Goal: Communication & Community: Answer question/provide support

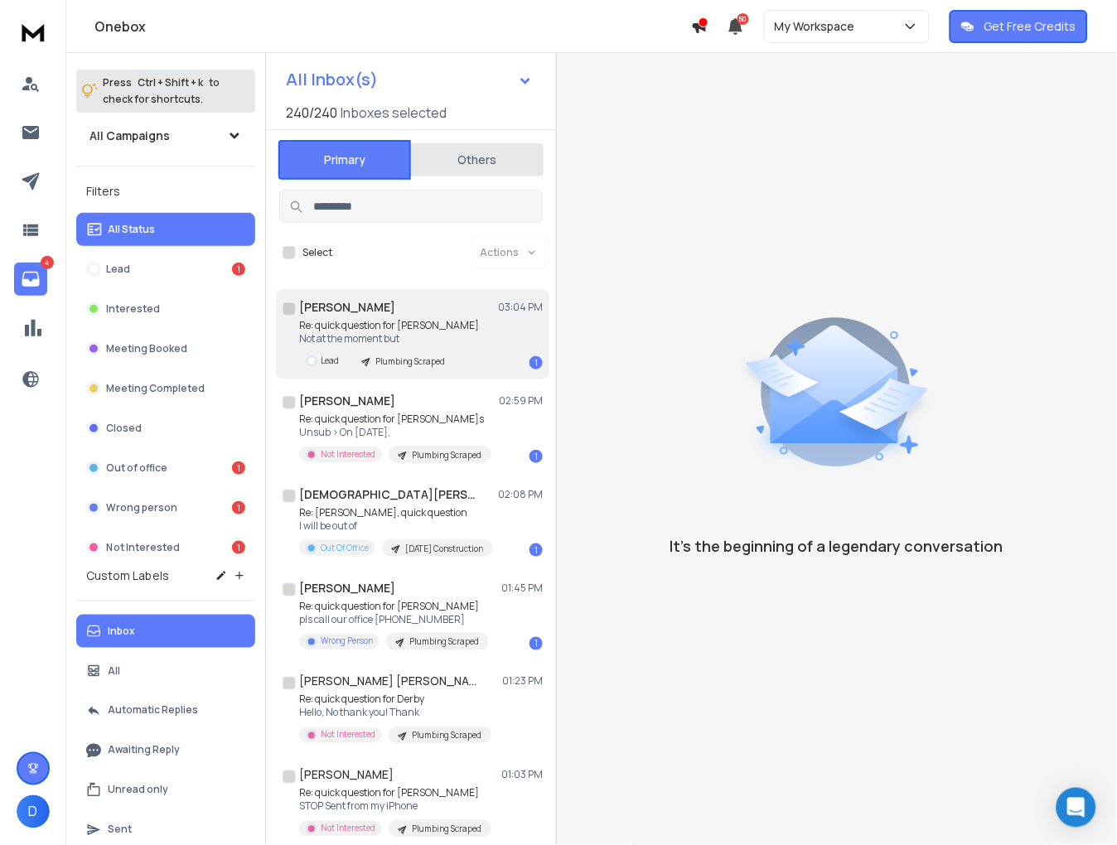
click at [425, 323] on p "Re: quick question for [PERSON_NAME]" at bounding box center [389, 325] width 180 height 13
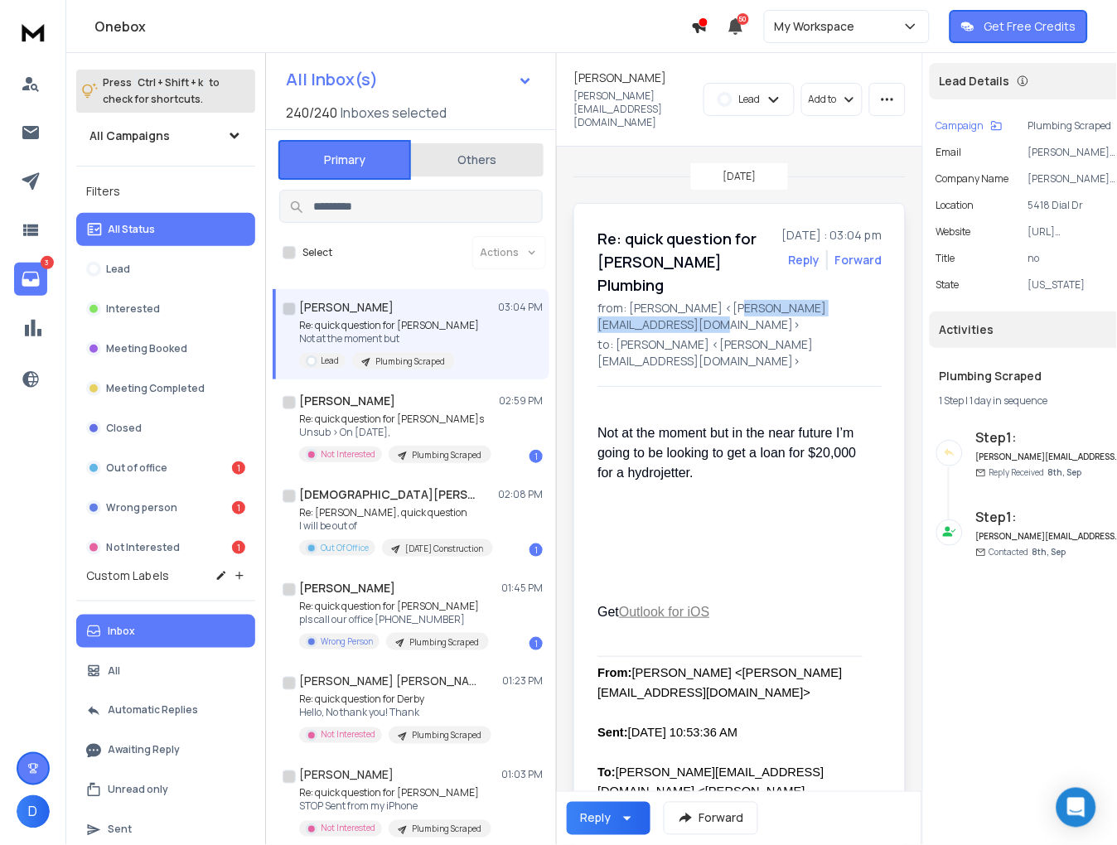
drag, startPoint x: 724, startPoint y: 262, endPoint x: 907, endPoint y: 255, distance: 183.2
click at [881, 300] on p "from: [PERSON_NAME] <[PERSON_NAME][EMAIL_ADDRESS][DOMAIN_NAME]>" at bounding box center [739, 316] width 284 height 33
copy p "[PERSON_NAME][EMAIL_ADDRESS][DOMAIN_NAME]"
drag, startPoint x: 605, startPoint y: 812, endPoint x: 608, endPoint y: 804, distance: 8.9
click at [605, 812] on div "Reply" at bounding box center [595, 818] width 31 height 17
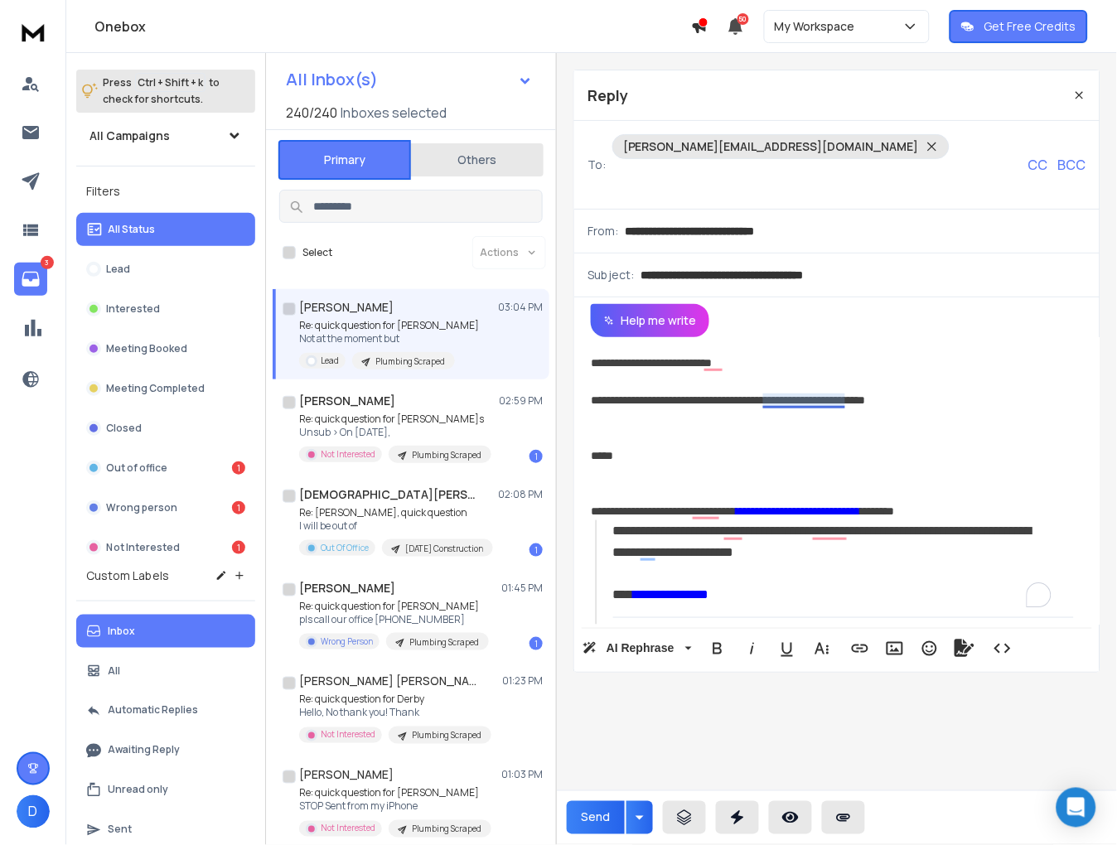
click at [791, 365] on div "**********" at bounding box center [821, 409] width 461 height 111
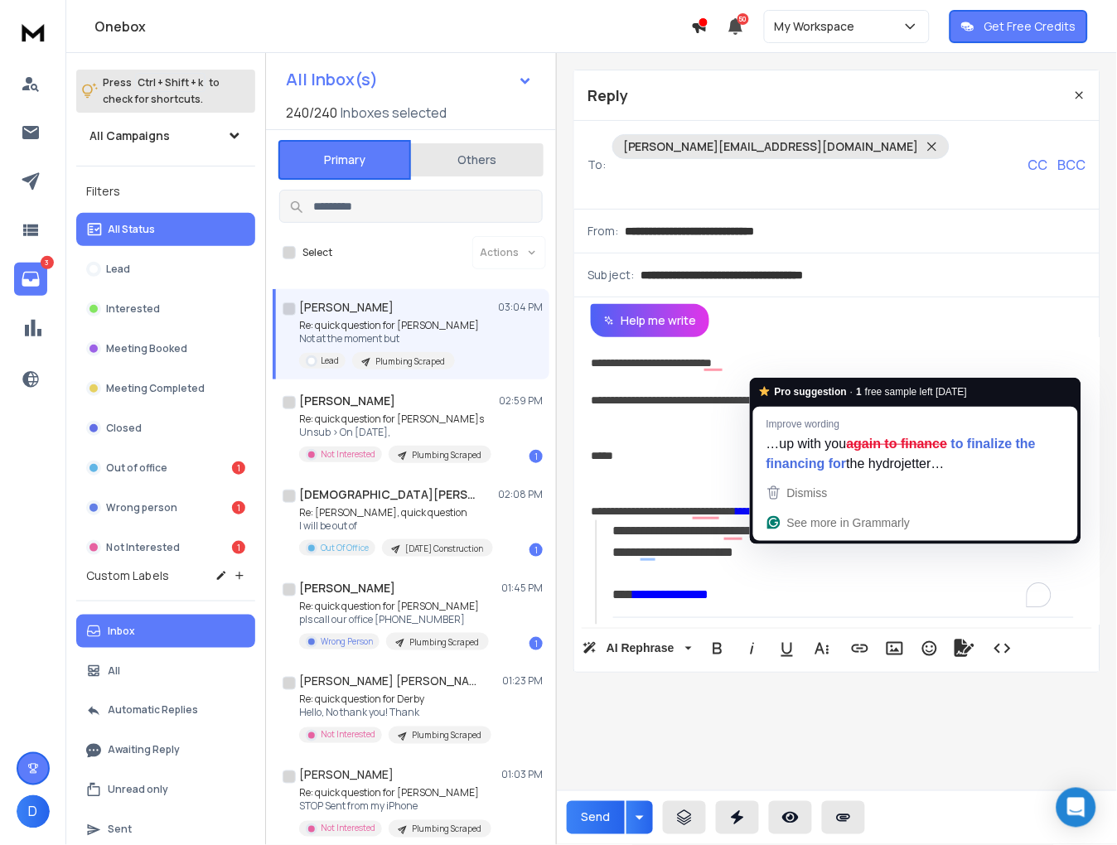
click at [928, 354] on div "**********" at bounding box center [821, 409] width 461 height 111
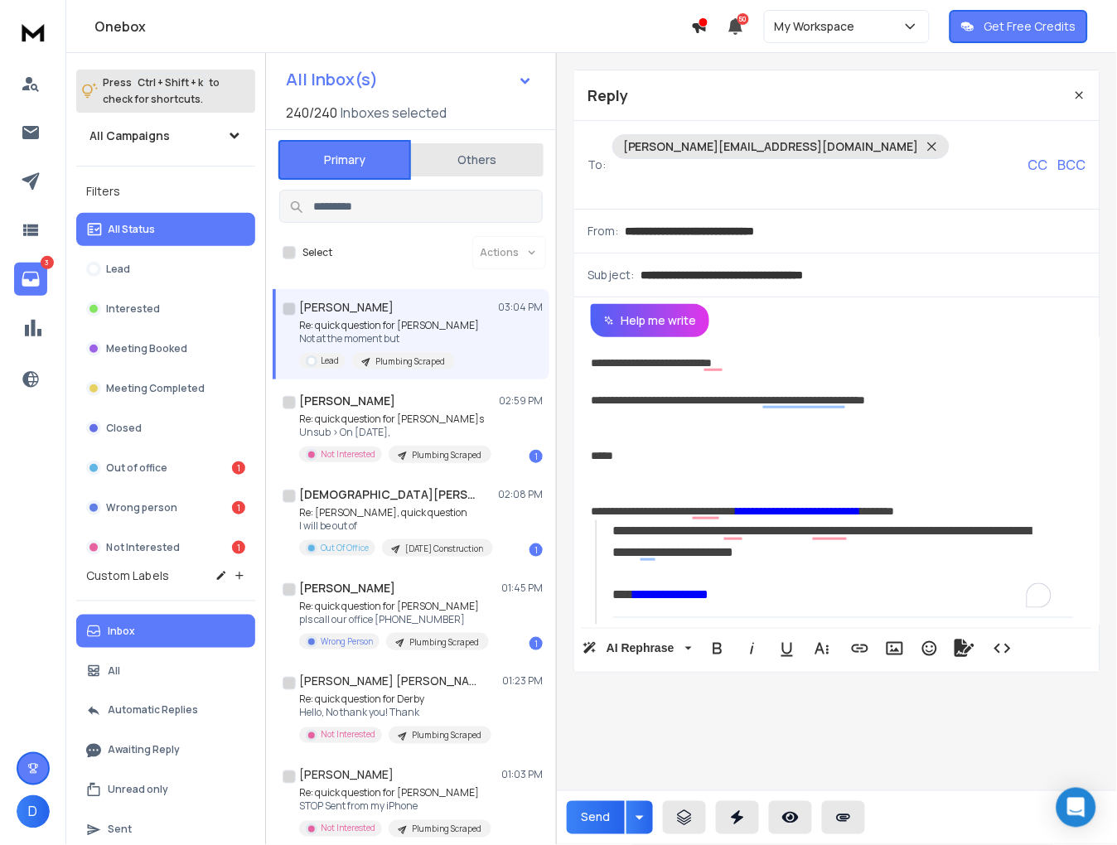
drag, startPoint x: 589, startPoint y: 813, endPoint x: 647, endPoint y: 785, distance: 64.5
click at [592, 807] on button "Send" at bounding box center [596, 817] width 58 height 33
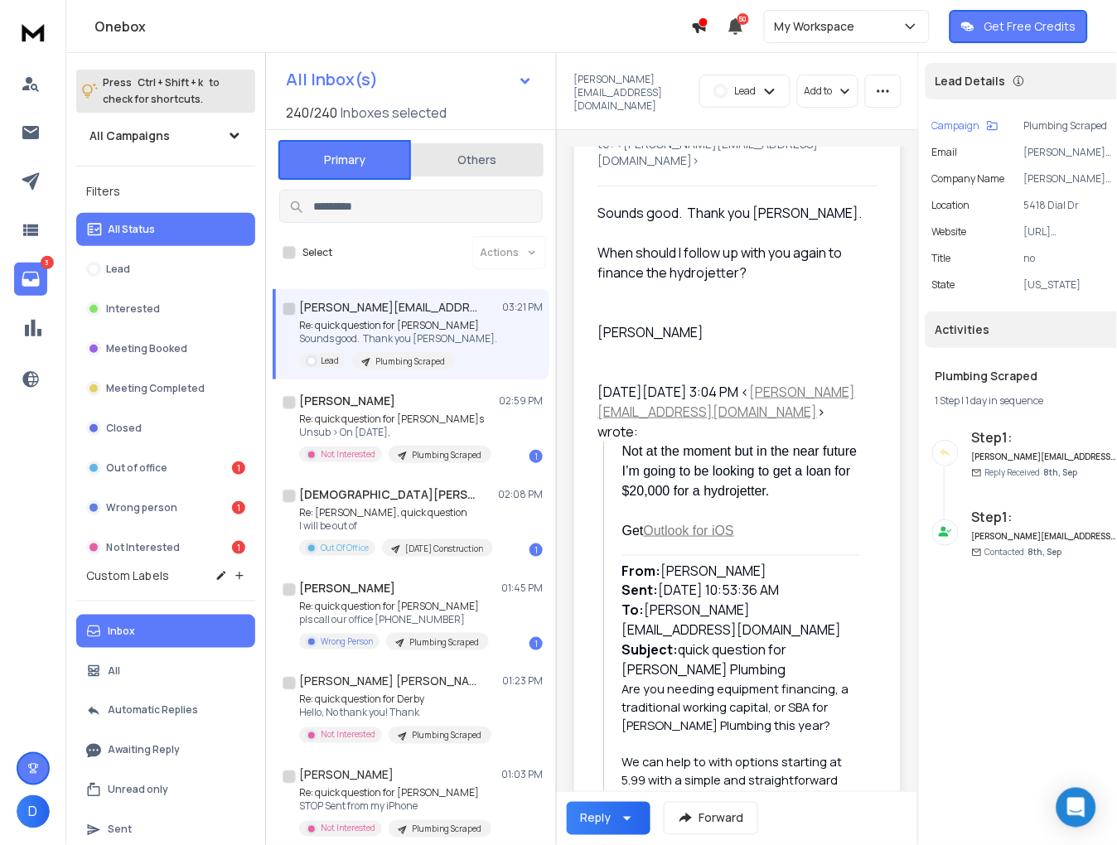
scroll to position [276, 0]
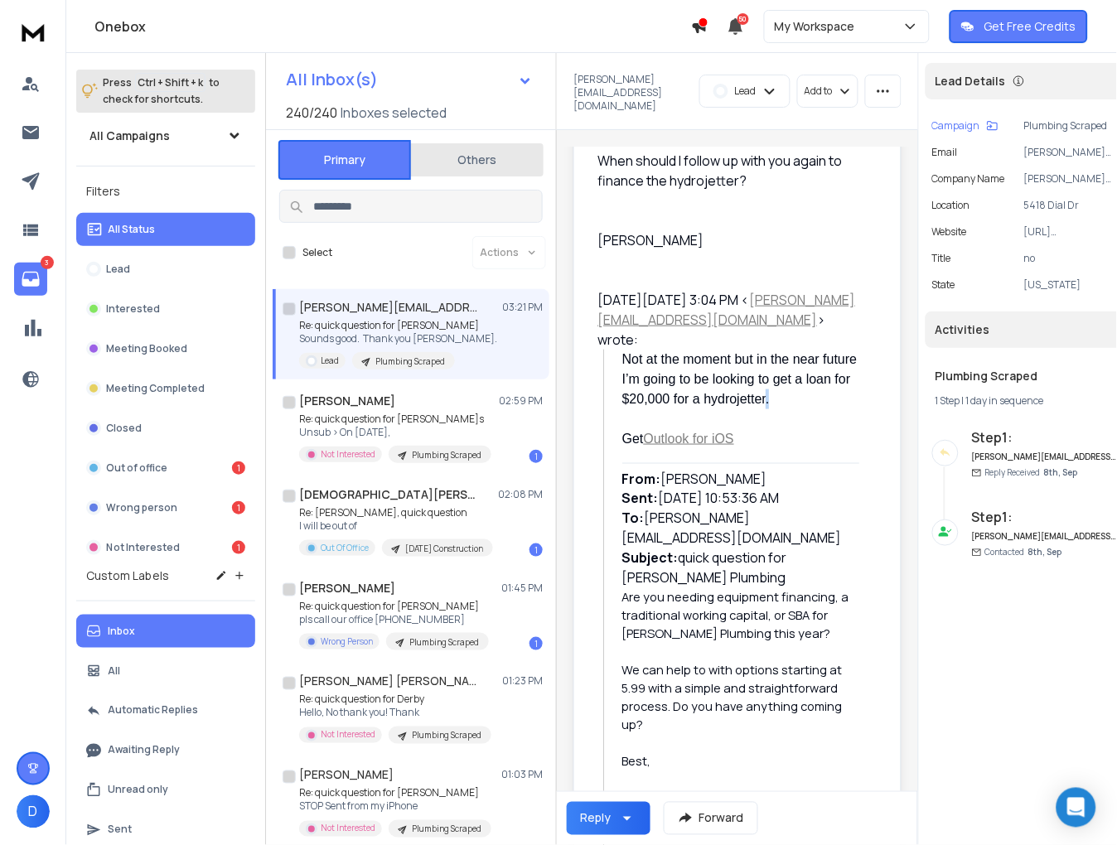
click at [865, 350] on div "Not at the moment but in the near future I’m going to be looking to get a loan …" at bounding box center [743, 380] width 243 height 60
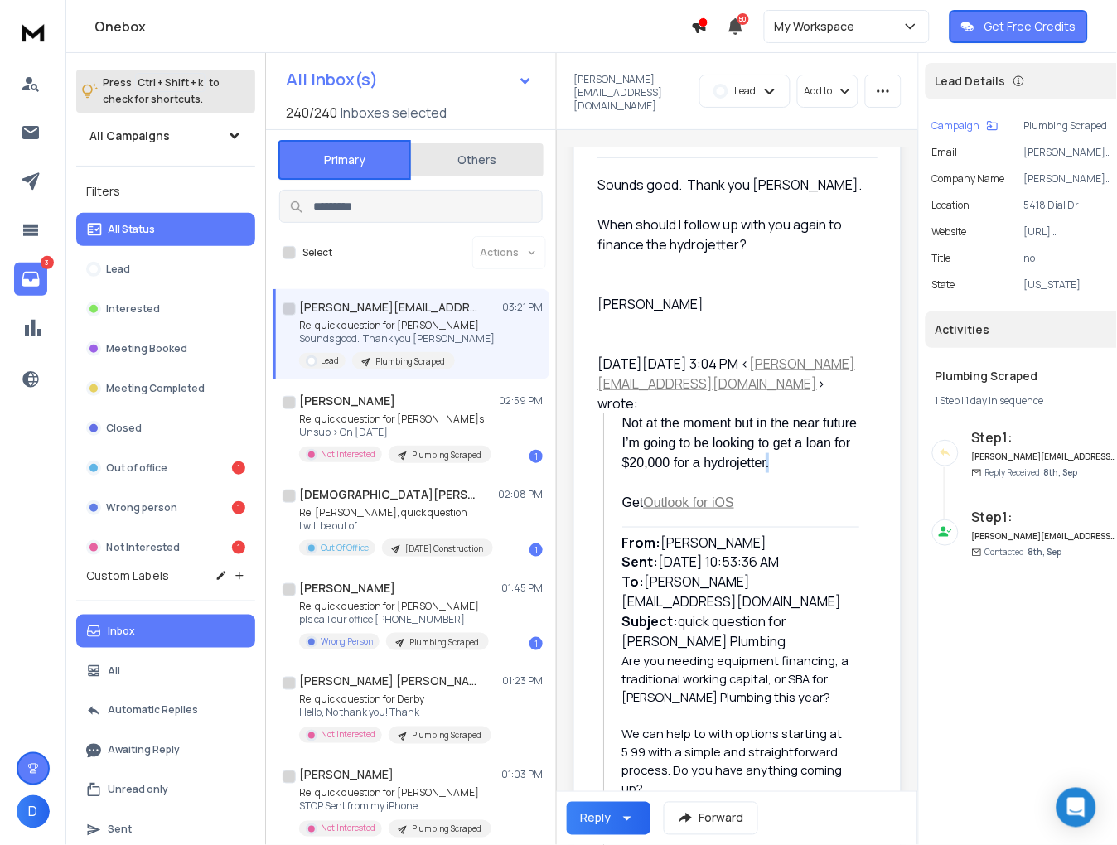
scroll to position [0, 0]
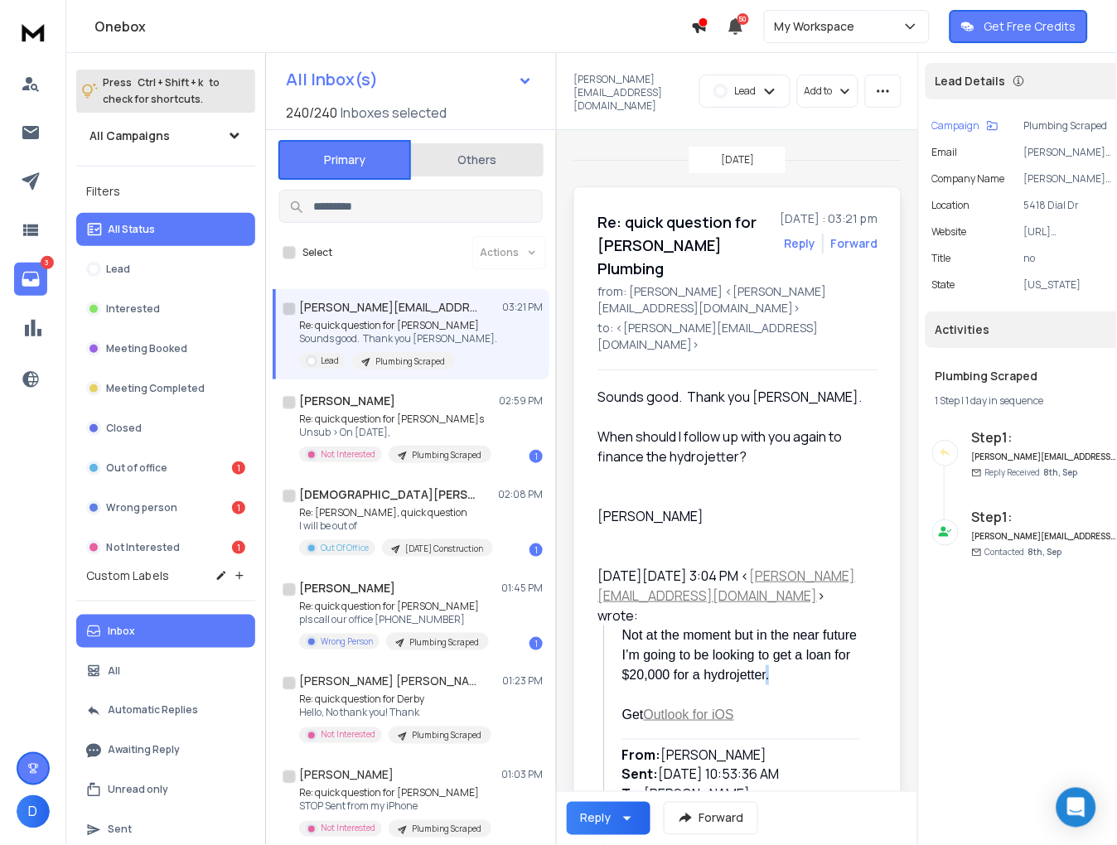
drag, startPoint x: 896, startPoint y: 558, endPoint x: 635, endPoint y: 321, distance: 351.9
copy div "ounds good. Thank you [PERSON_NAME]. When should I follow up with you again to …"
drag, startPoint x: 600, startPoint y: 331, endPoint x: 944, endPoint y: 574, distance: 421.5
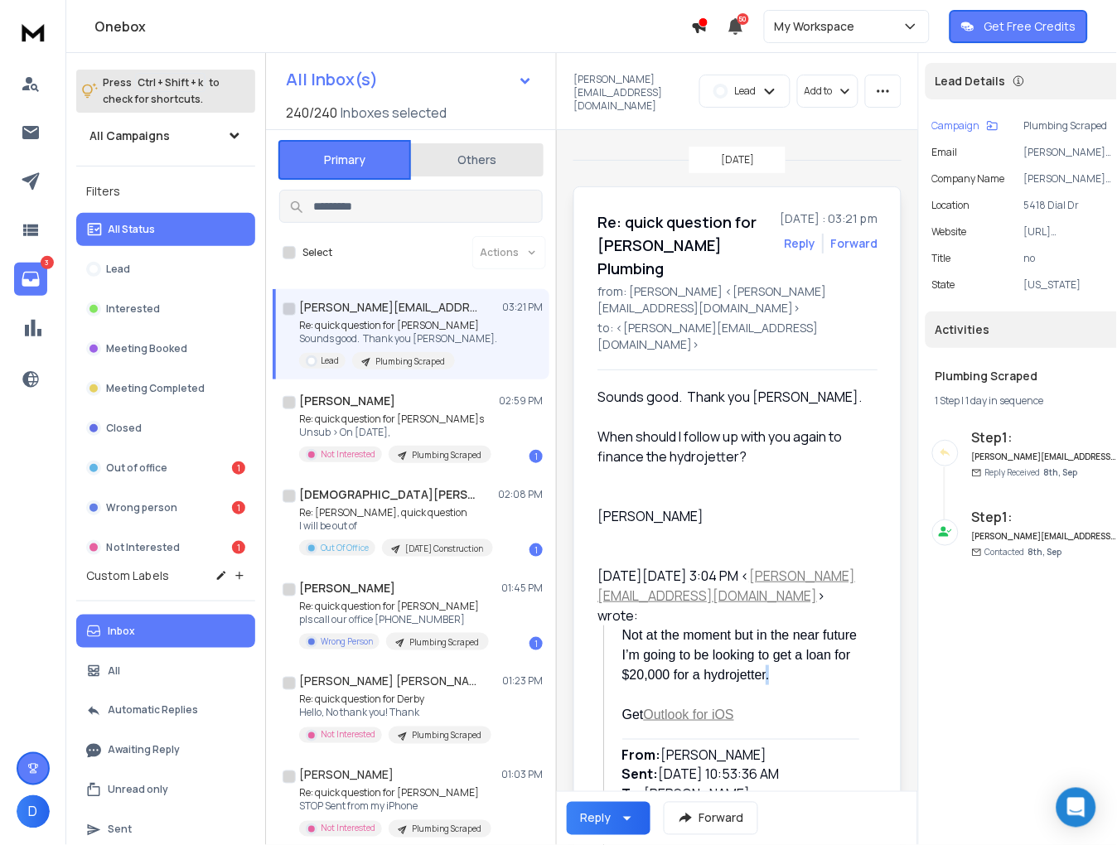
copy div "Sounds good. Thank you [PERSON_NAME]. When should I follow up with you again to…"
drag, startPoint x: 619, startPoint y: 276, endPoint x: 804, endPoint y: 275, distance: 185.6
click at [805, 320] on p "to: <[PERSON_NAME][EMAIL_ADDRESS][DOMAIN_NAME]>" at bounding box center [737, 336] width 280 height 33
copy p "[PERSON_NAME][EMAIL_ADDRESS][DOMAIN_NAME]"
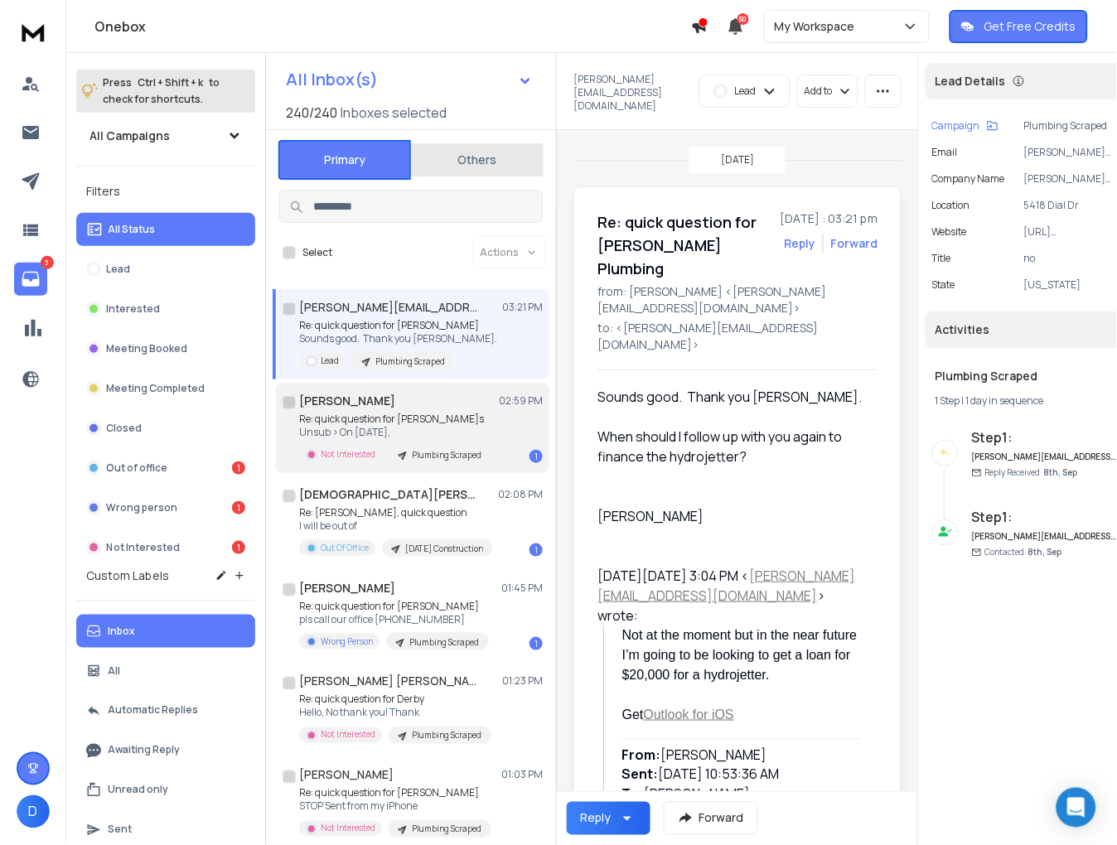
click at [377, 418] on p "Re: quick question for [PERSON_NAME]s" at bounding box center [395, 419] width 192 height 13
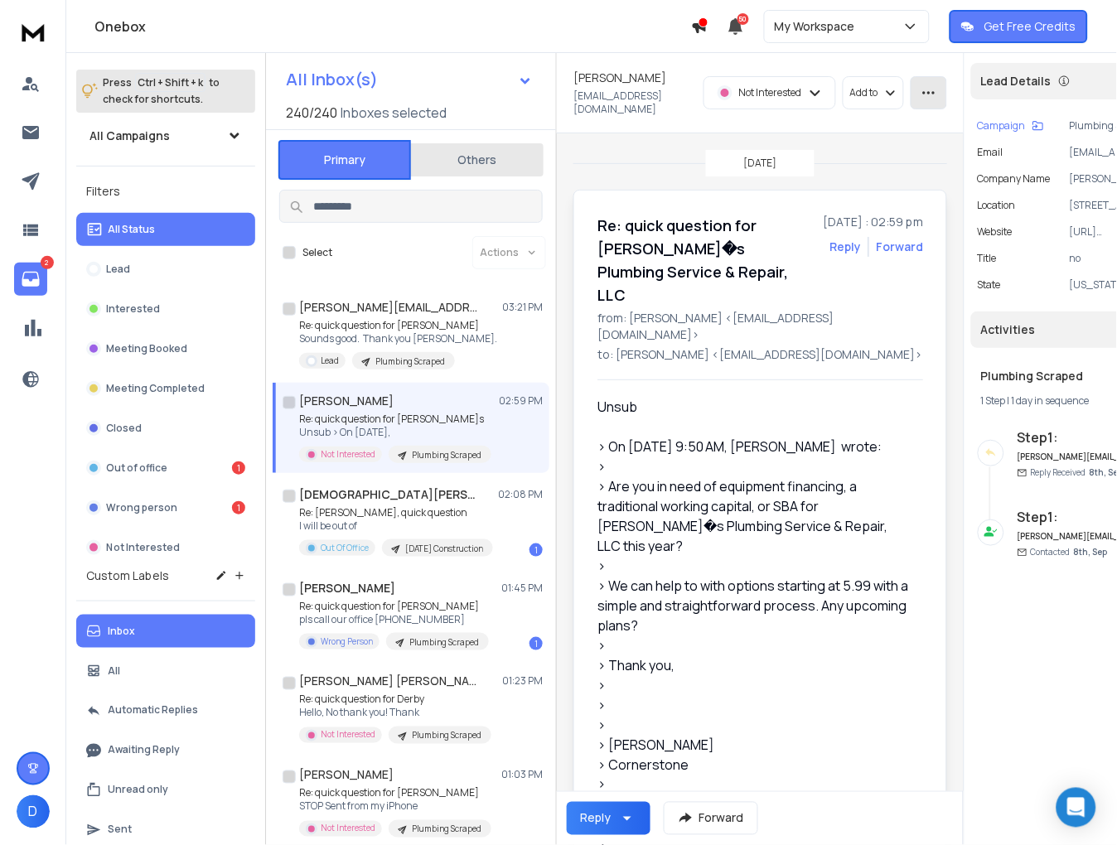
click at [947, 94] on button "button" at bounding box center [928, 92] width 36 height 33
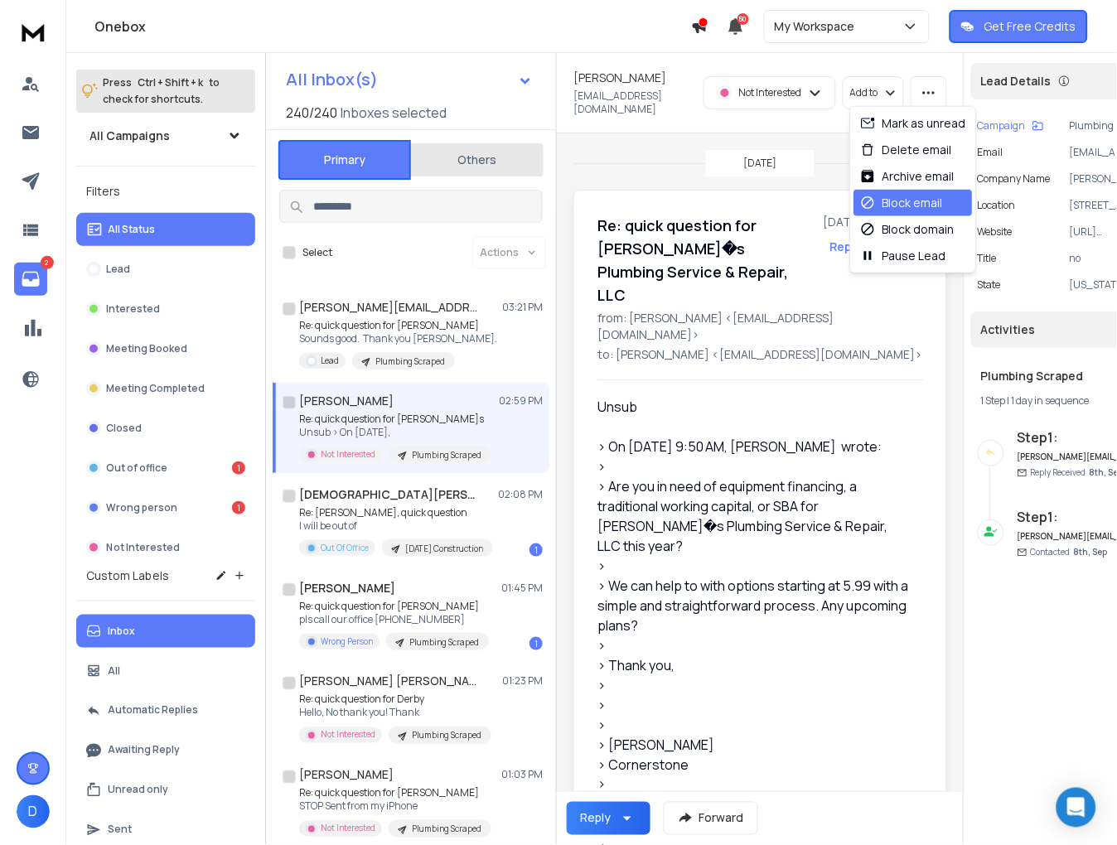
click at [912, 197] on div "Block email" at bounding box center [902, 203] width 82 height 17
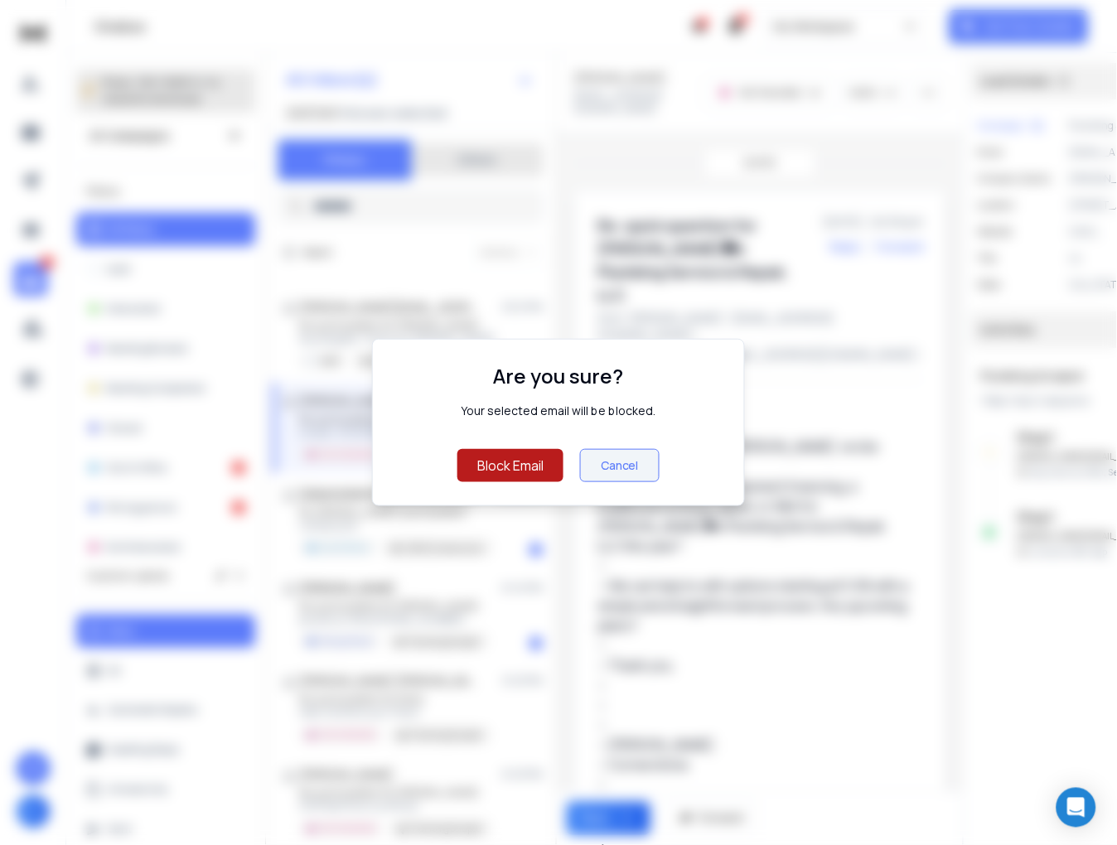
click at [500, 471] on button "Block Email" at bounding box center [510, 465] width 106 height 33
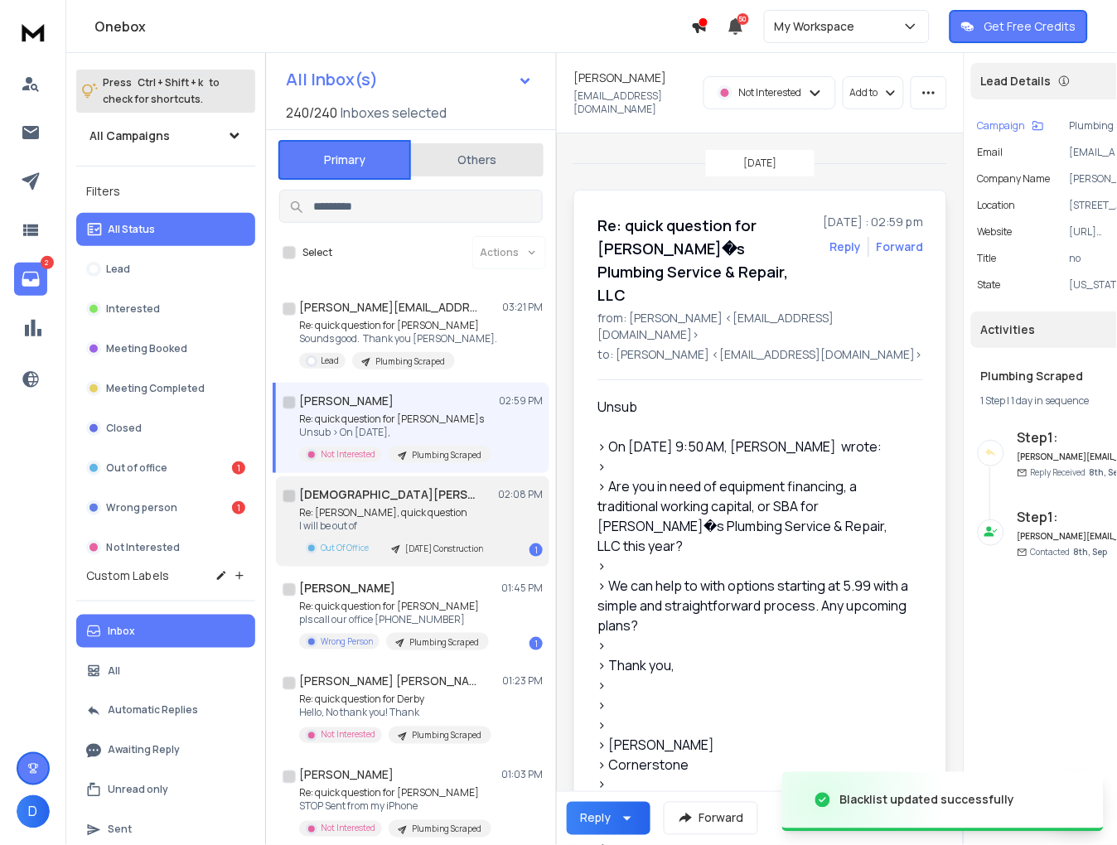
click at [423, 507] on p "Re: [PERSON_NAME], quick question" at bounding box center [396, 512] width 194 height 13
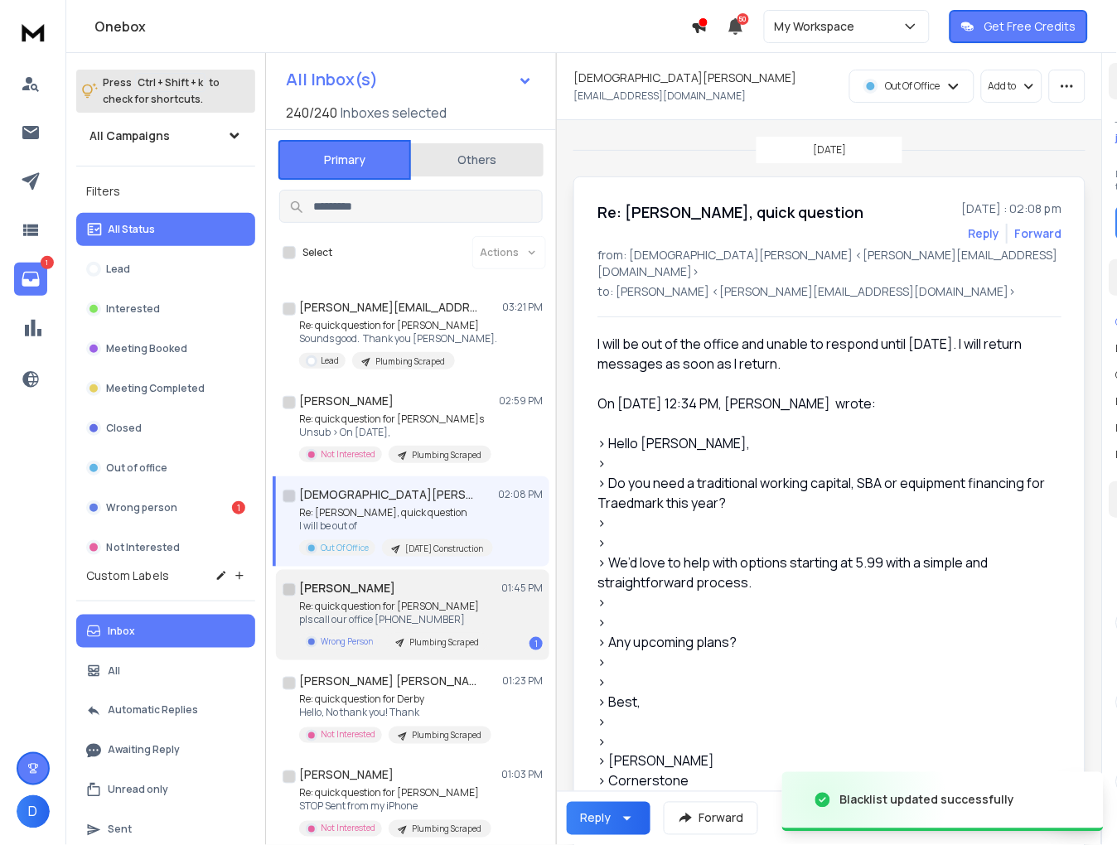
click at [403, 600] on p "Re: quick question for [PERSON_NAME]" at bounding box center [394, 606] width 190 height 13
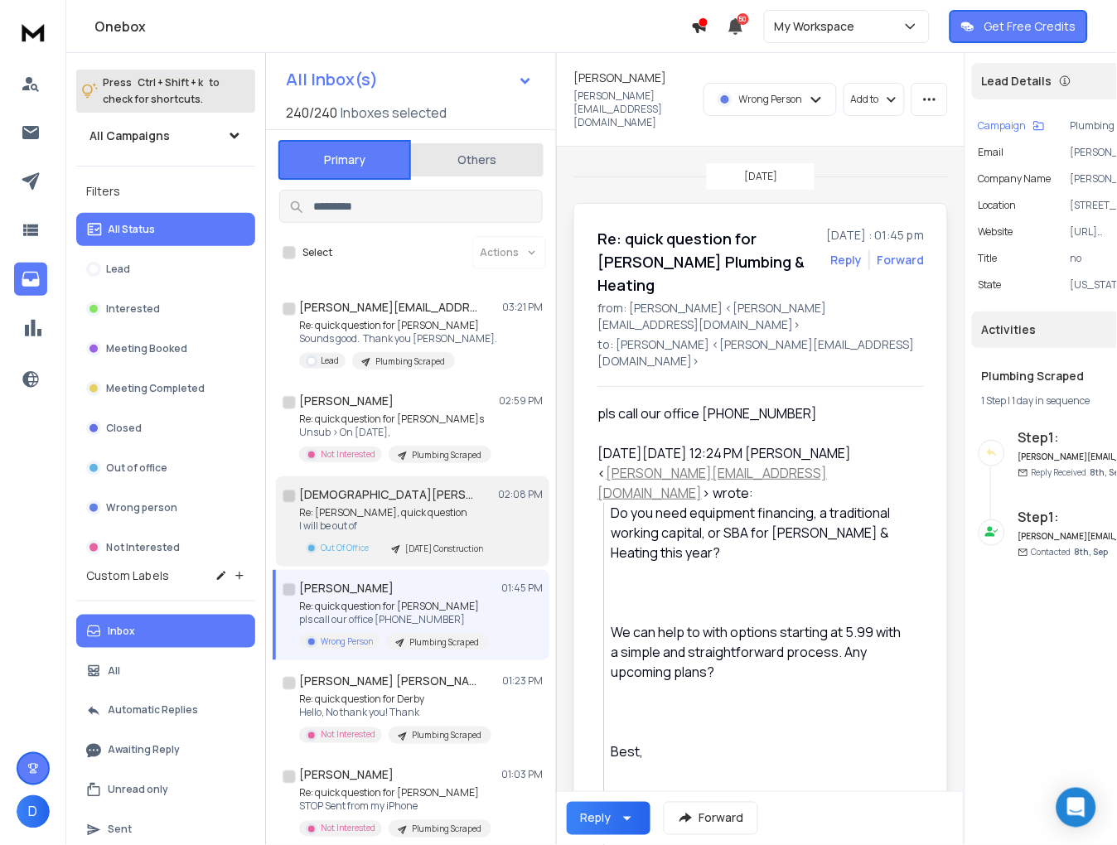
click at [403, 522] on p "I will be out of" at bounding box center [396, 525] width 194 height 13
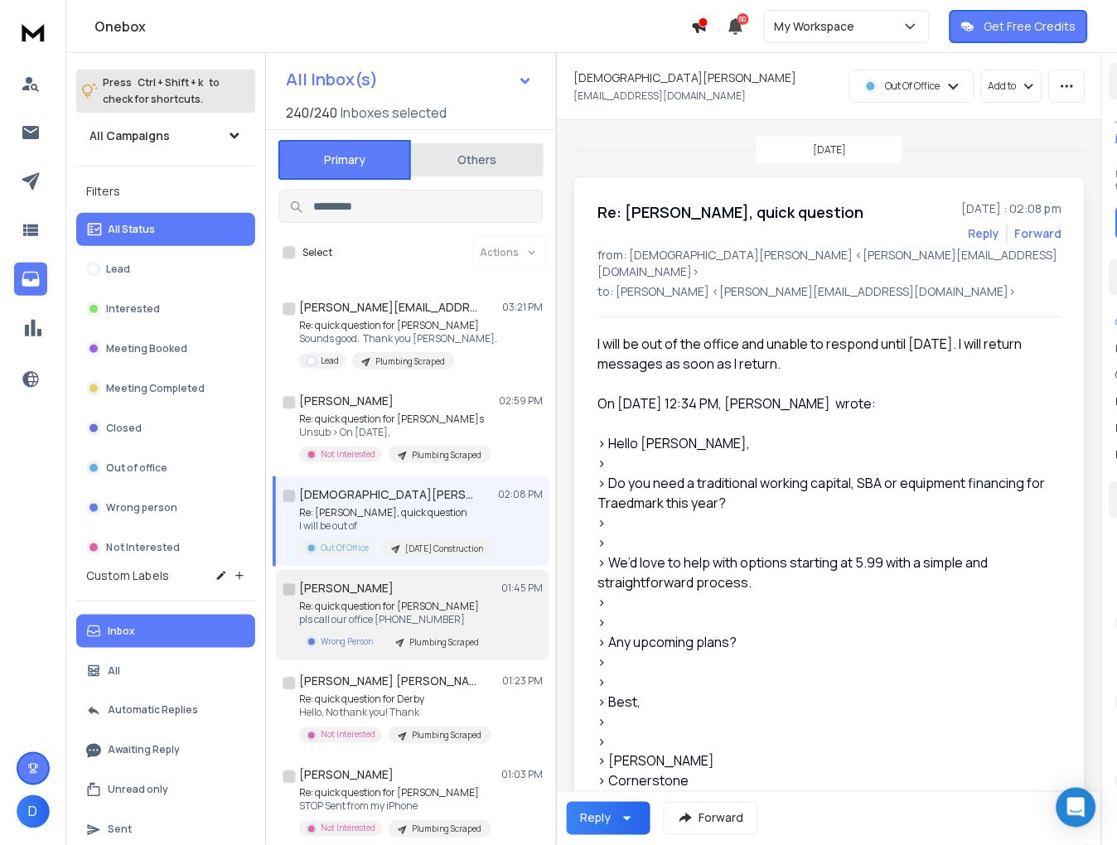
click at [394, 595] on div "[PERSON_NAME] 01:45 PM" at bounding box center [421, 588] width 244 height 17
